Goal: Task Accomplishment & Management: Manage account settings

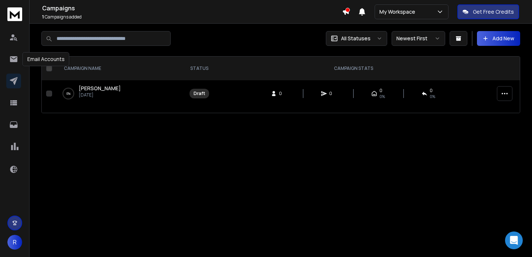
click at [4, 62] on div "R" at bounding box center [15, 128] width 30 height 257
click at [5, 62] on div "R" at bounding box center [15, 128] width 30 height 257
click at [10, 62] on icon at bounding box center [13, 59] width 9 height 9
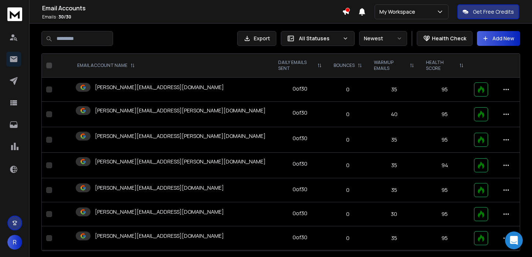
click at [332, 116] on p "0" at bounding box center [347, 114] width 31 height 7
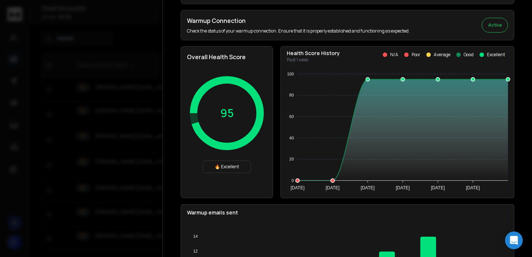
scroll to position [350, 0]
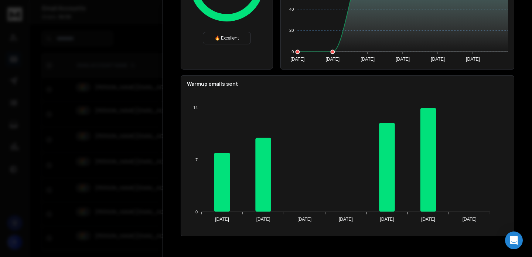
click at [135, 94] on div at bounding box center [266, 128] width 532 height 257
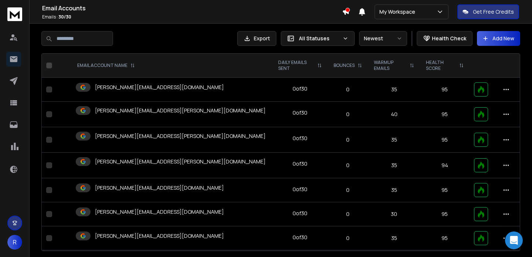
scroll to position [1, 0]
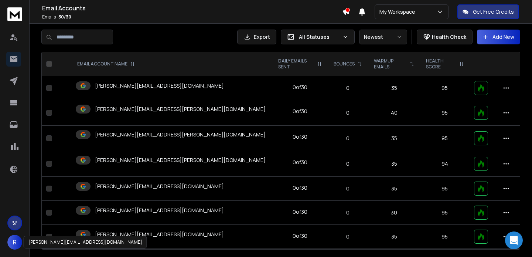
click at [15, 249] on span "R" at bounding box center [14, 242] width 15 height 15
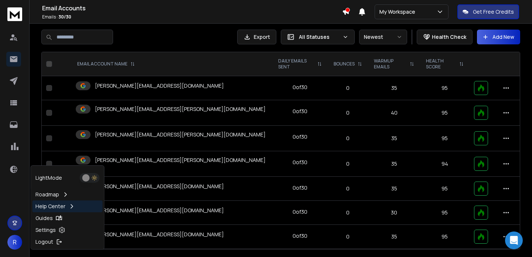
click at [362, 4] on div "My Workspace Get Free Credits" at bounding box center [430, 11] width 177 height 15
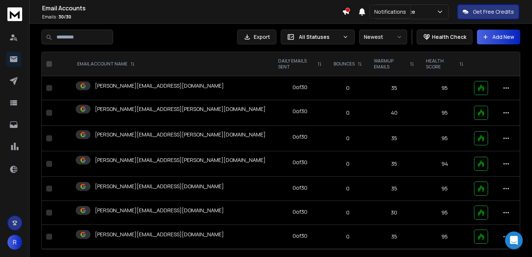
click at [362, 8] on icon at bounding box center [362, 11] width 7 height 7
click at [16, 231] on div "R" at bounding box center [14, 233] width 15 height 34
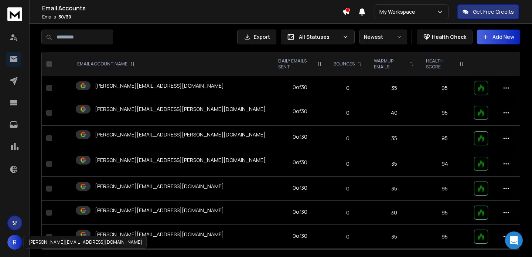
click at [16, 242] on span "R" at bounding box center [14, 242] width 15 height 15
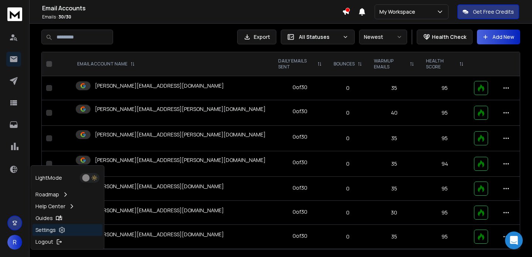
click at [45, 231] on p "Settings" at bounding box center [45, 229] width 20 height 7
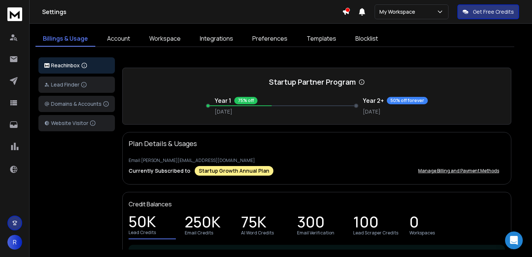
click at [174, 38] on link "Workspace" at bounding box center [165, 39] width 46 height 16
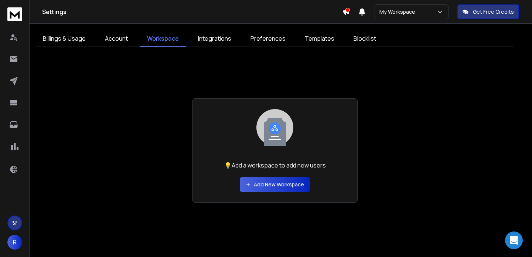
click at [213, 37] on link "Integrations" at bounding box center [215, 39] width 48 height 16
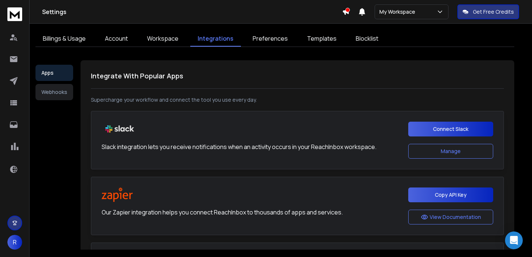
click at [250, 43] on link "Preferences" at bounding box center [270, 39] width 50 height 16
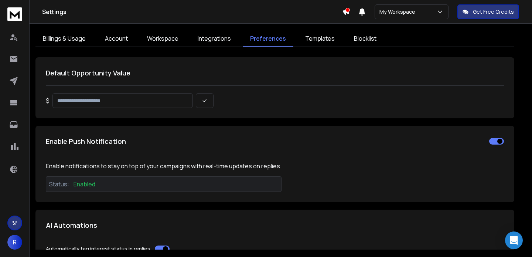
click at [320, 41] on link "Templates" at bounding box center [320, 39] width 44 height 16
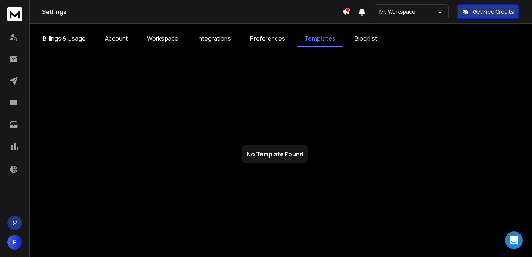
click at [363, 41] on link "Blocklist" at bounding box center [365, 39] width 37 height 16
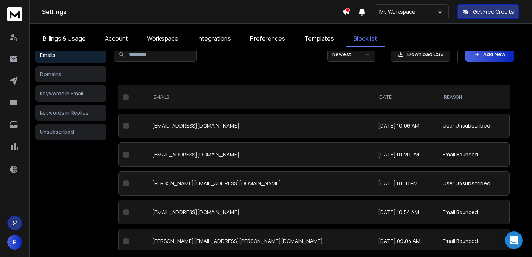
scroll to position [9, 0]
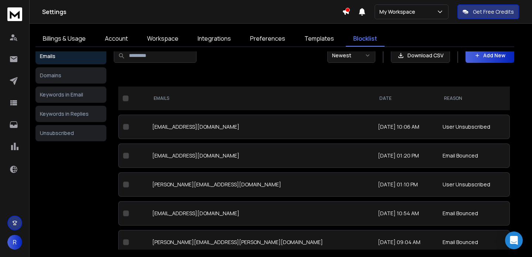
click at [52, 83] on button "Domains" at bounding box center [70, 75] width 71 height 16
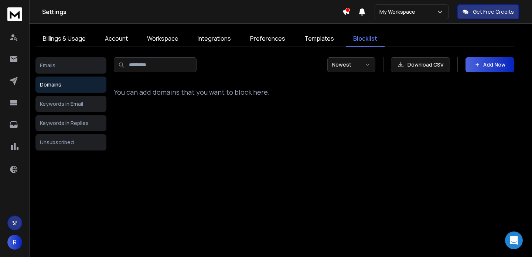
click at [55, 100] on email "Keywords in Email" at bounding box center [70, 104] width 71 height 16
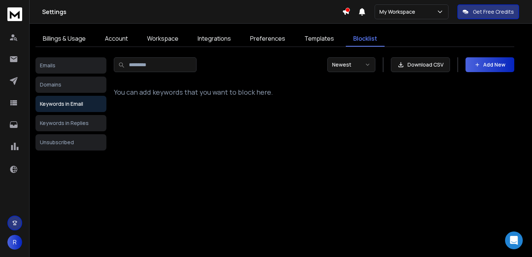
click at [65, 117] on replies "Keywords in Replies" at bounding box center [70, 123] width 71 height 16
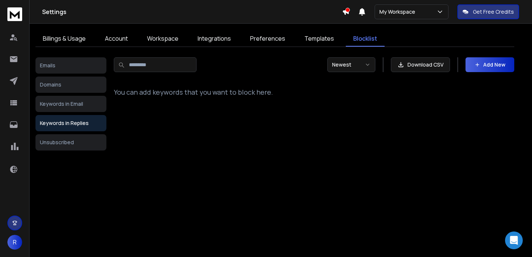
click at [71, 138] on button "Unsubscribed" at bounding box center [70, 142] width 71 height 16
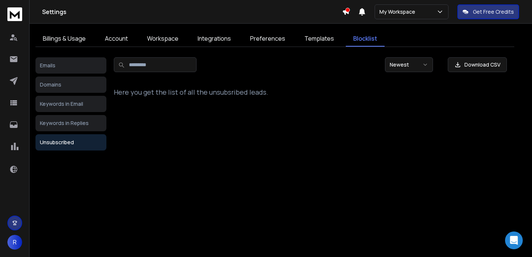
click at [82, 70] on button "Emails" at bounding box center [70, 65] width 71 height 16
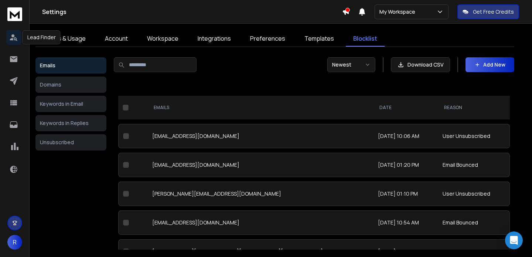
click at [13, 44] on link at bounding box center [13, 37] width 15 height 15
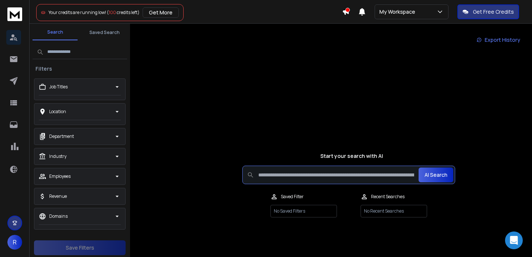
click at [13, 51] on div at bounding box center [14, 104] width 17 height 149
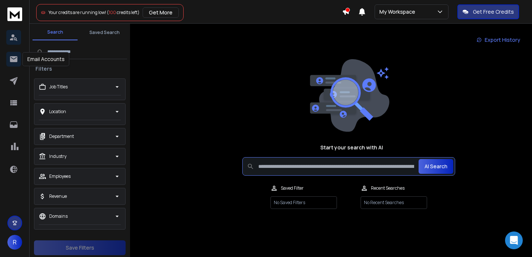
click at [13, 58] on icon at bounding box center [13, 59] width 9 height 9
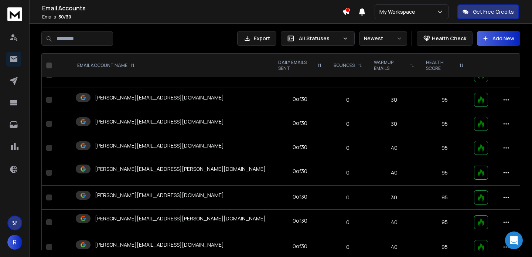
scroll to position [553, 0]
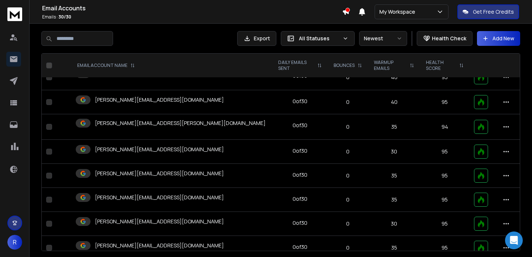
click at [113, 218] on p "[PERSON_NAME][EMAIL_ADDRESS][DOMAIN_NAME]" at bounding box center [159, 221] width 129 height 7
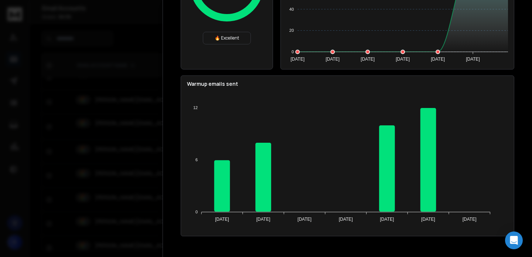
click at [156, 170] on div at bounding box center [266, 128] width 532 height 257
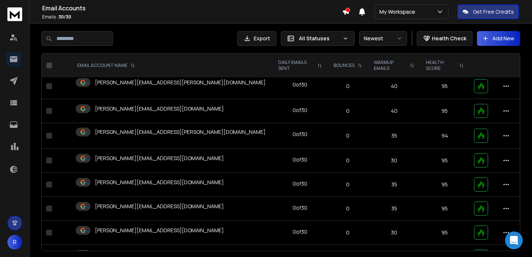
scroll to position [545, 0]
click at [328, 123] on td "0" at bounding box center [348, 136] width 40 height 26
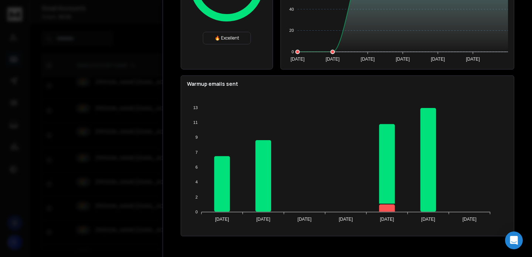
scroll to position [349, 0]
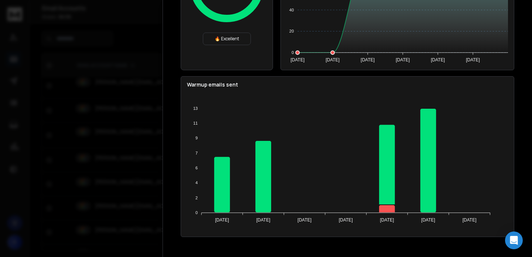
click at [117, 167] on div at bounding box center [266, 128] width 532 height 257
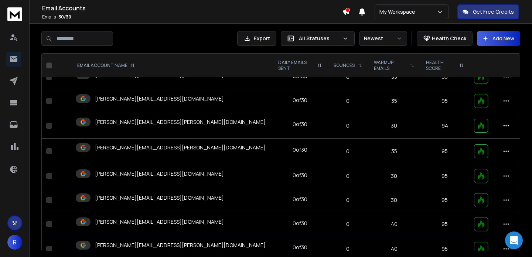
scroll to position [330, 0]
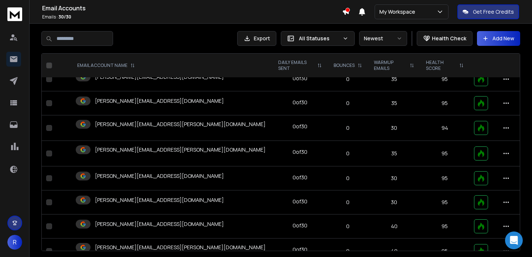
click at [121, 122] on td "[PERSON_NAME][EMAIL_ADDRESS][PERSON_NAME][DOMAIN_NAME]" at bounding box center [171, 128] width 201 height 26
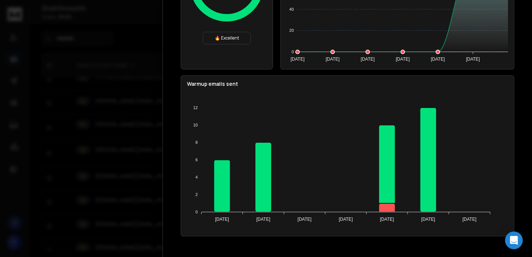
click at [108, 164] on div at bounding box center [266, 128] width 532 height 257
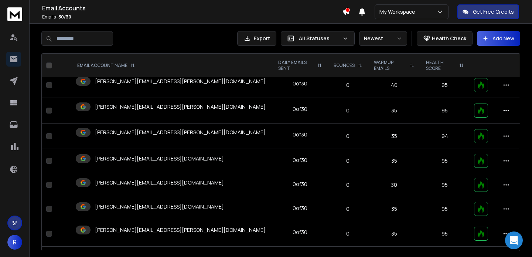
scroll to position [0, 0]
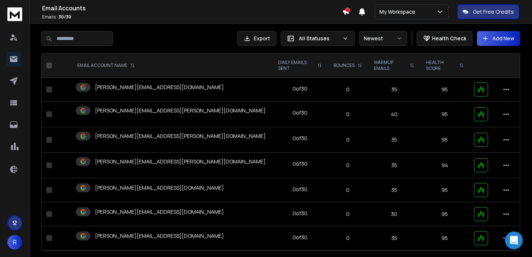
click at [108, 162] on p "[PERSON_NAME][EMAIL_ADDRESS][PERSON_NAME][DOMAIN_NAME]" at bounding box center [180, 161] width 171 height 7
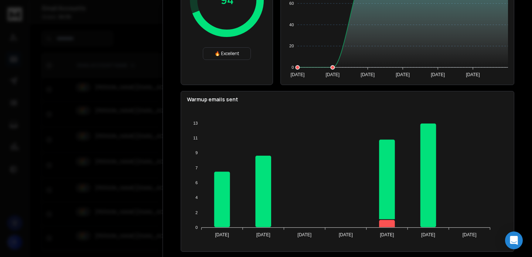
scroll to position [350, 0]
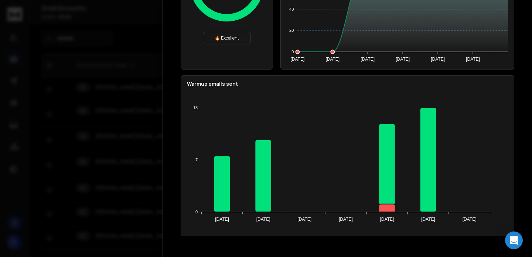
click at [101, 85] on div at bounding box center [266, 128] width 532 height 257
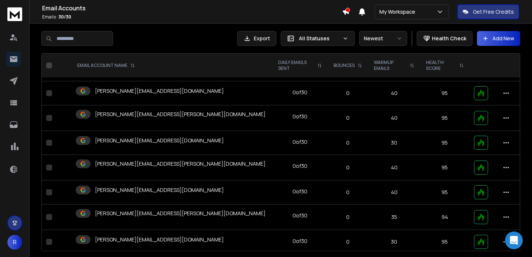
scroll to position [553, 0]
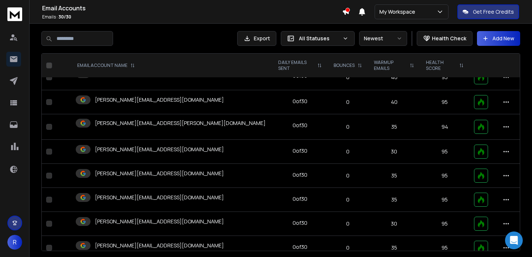
click at [140, 146] on p "[PERSON_NAME][EMAIL_ADDRESS][DOMAIN_NAME]" at bounding box center [159, 149] width 129 height 7
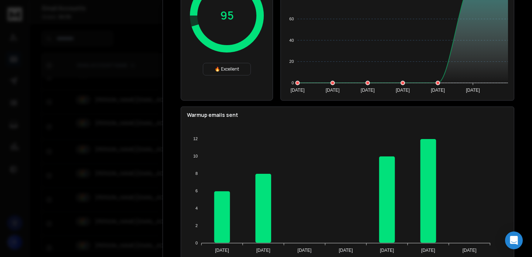
scroll to position [322, 0]
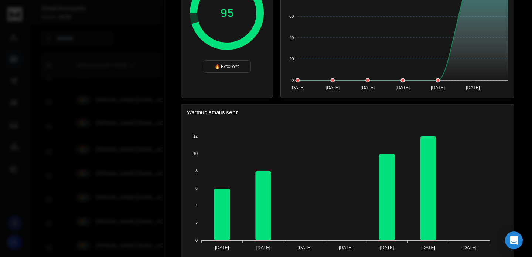
click at [120, 95] on div at bounding box center [266, 128] width 532 height 257
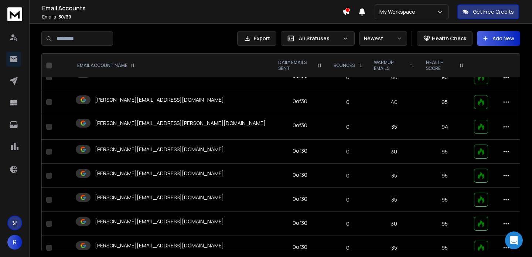
click at [177, 50] on div "Export All Statuses Newest Health Check Add New EMAIL ACCOUNT NAME DAILY EMAILS…" at bounding box center [280, 141] width 479 height 220
